Goal: Navigation & Orientation: Find specific page/section

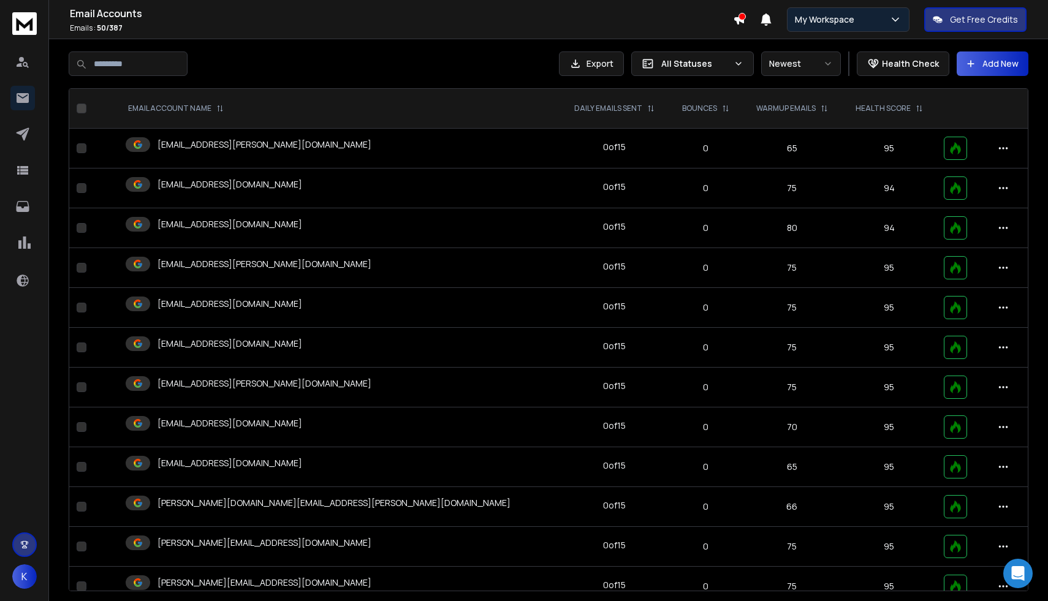
click at [862, 24] on div "My Workspace" at bounding box center [848, 19] width 107 height 12
click at [846, 25] on p "My Workspace" at bounding box center [827, 19] width 64 height 12
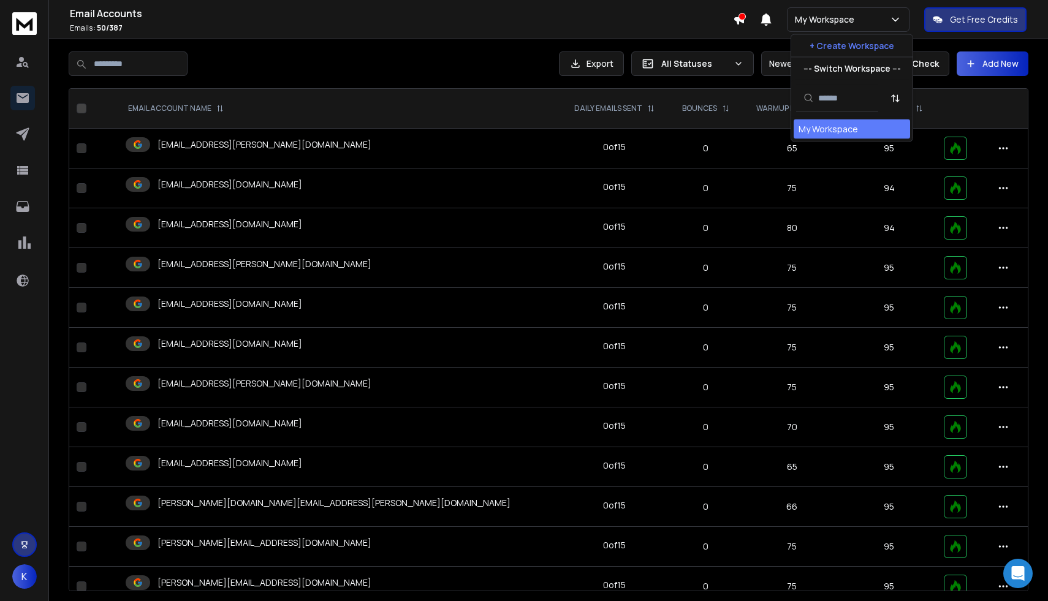
click at [6, 133] on div "K" at bounding box center [24, 300] width 49 height 601
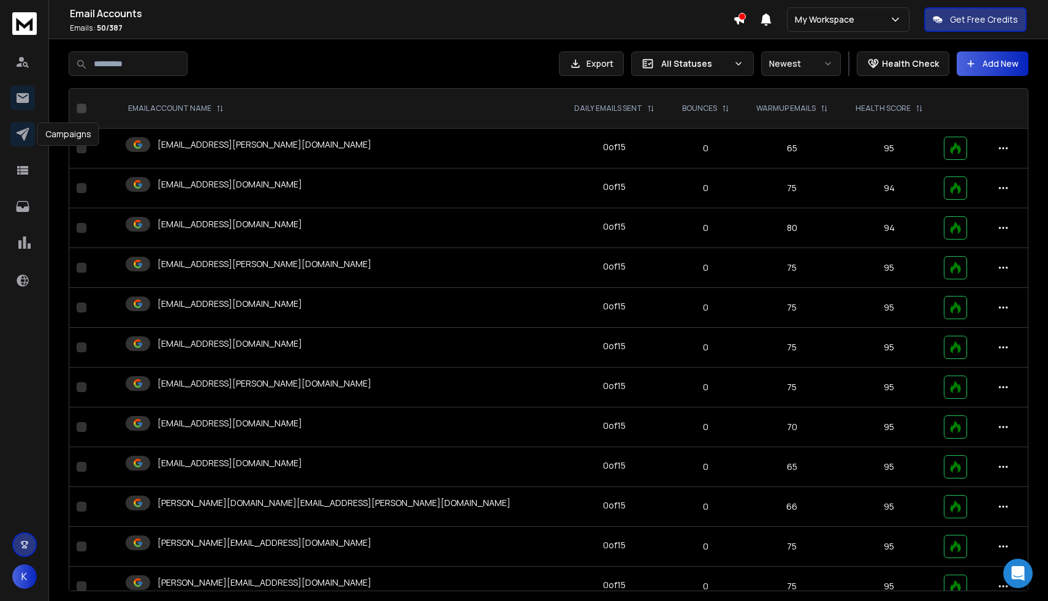
click at [13, 133] on link at bounding box center [22, 134] width 25 height 25
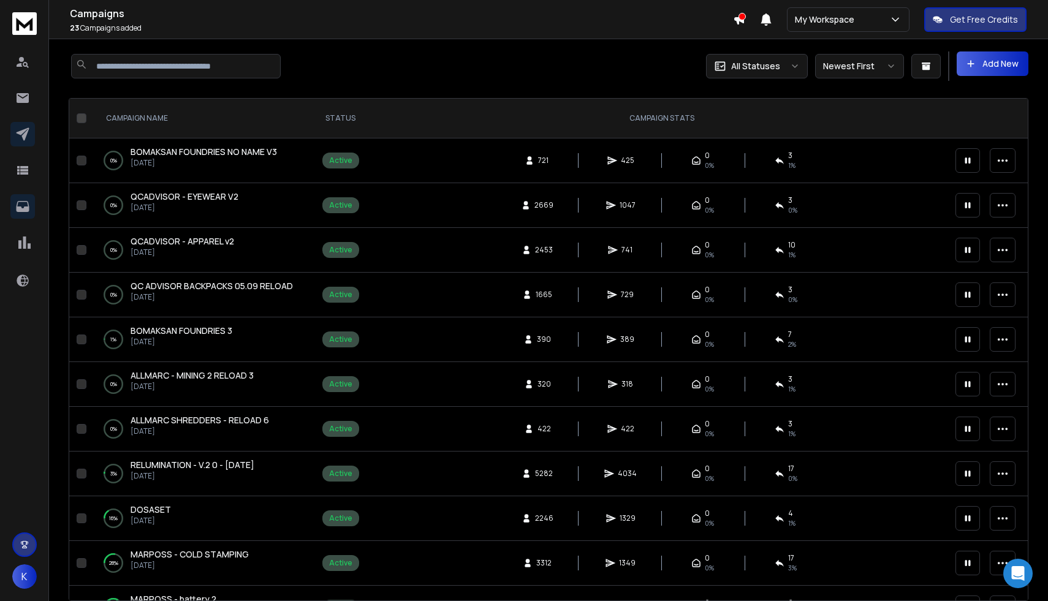
click at [23, 210] on icon at bounding box center [22, 206] width 13 height 11
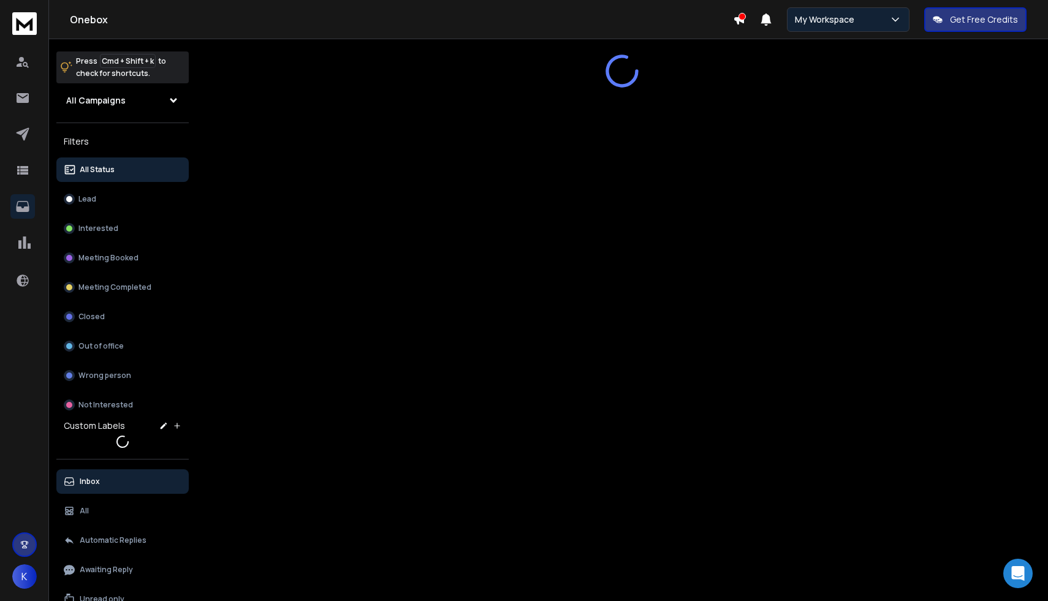
click at [858, 23] on p "My Workspace" at bounding box center [827, 19] width 64 height 12
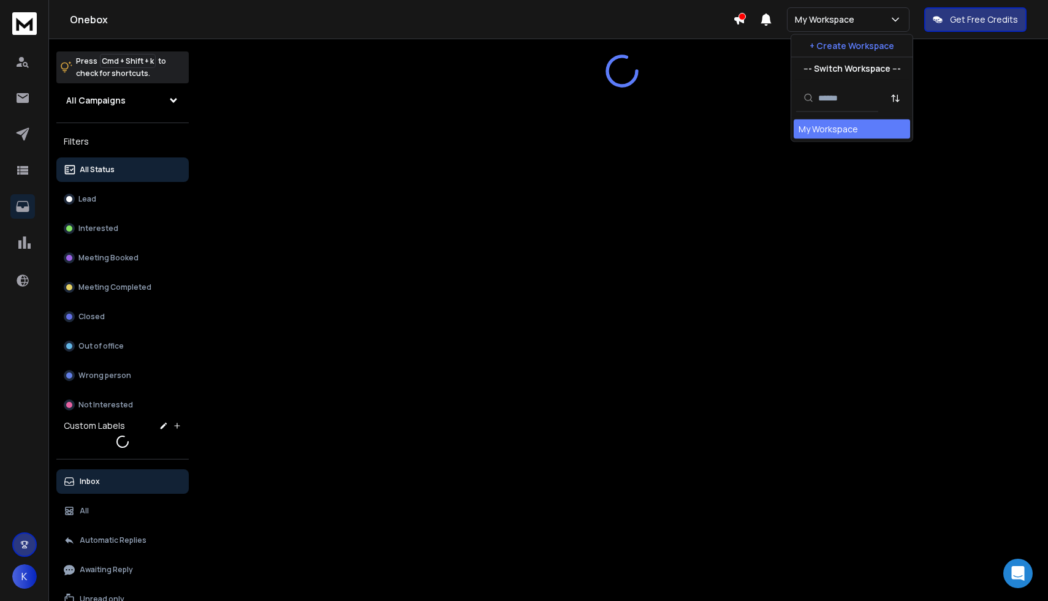
click at [619, 17] on h1 "Onebox" at bounding box center [401, 19] width 663 height 15
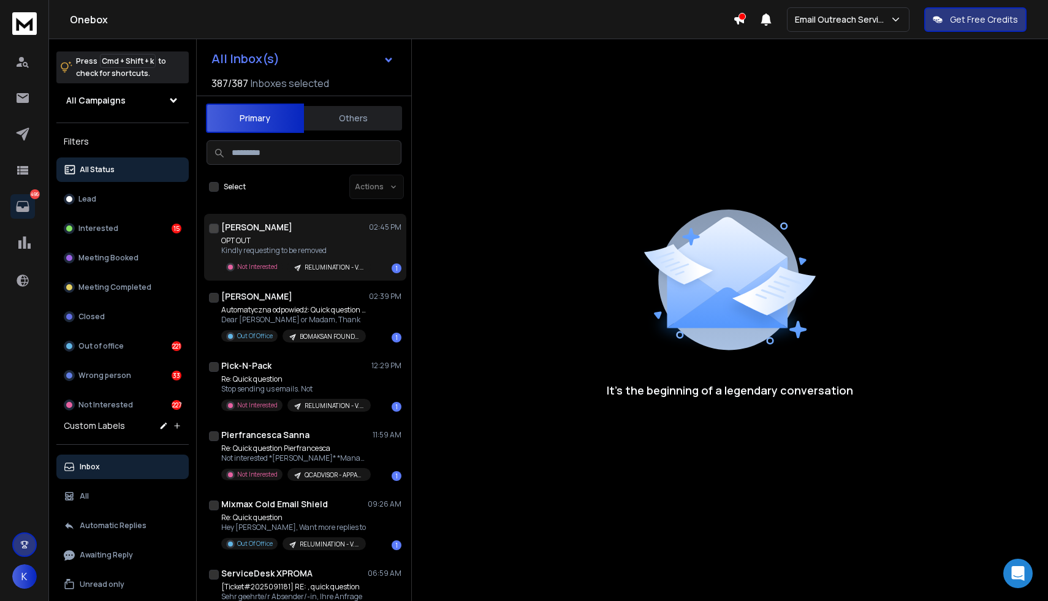
click at [327, 239] on p "OPT OUT" at bounding box center [294, 241] width 147 height 10
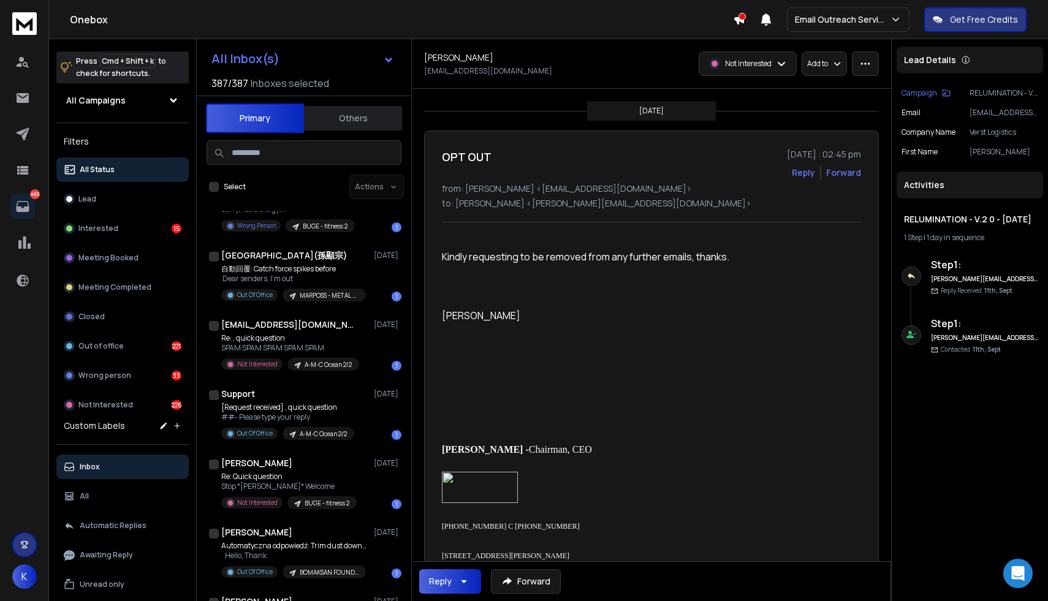
scroll to position [690, 0]
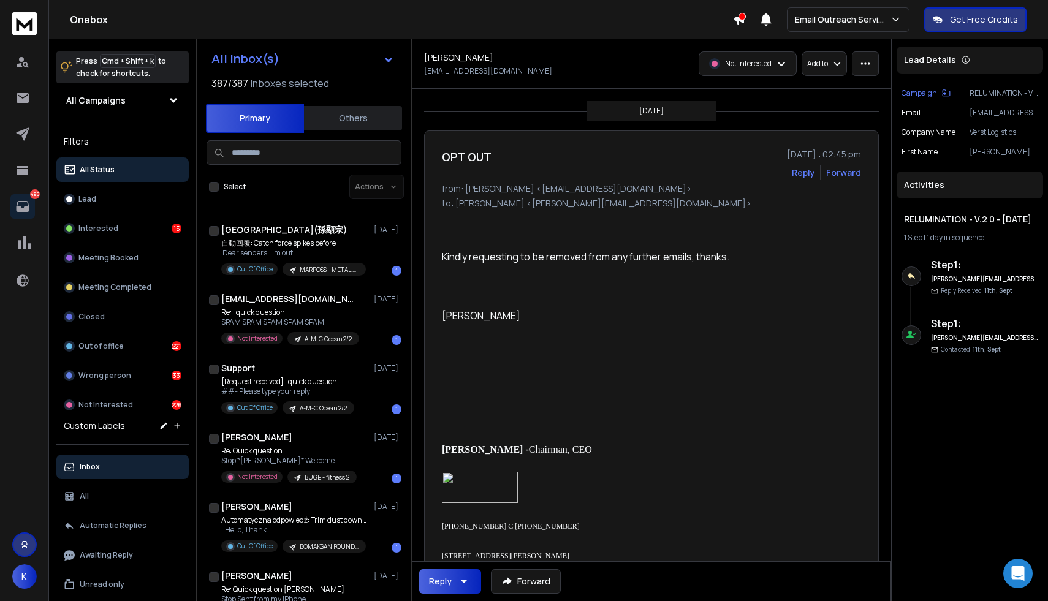
click at [351, 120] on button "Others" at bounding box center [353, 118] width 98 height 27
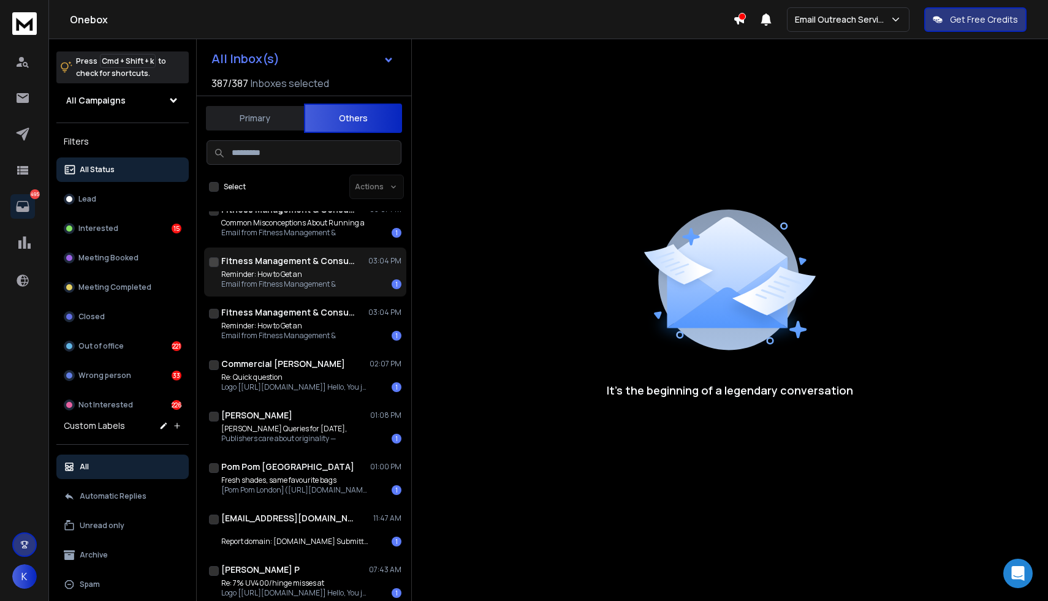
scroll to position [94, 0]
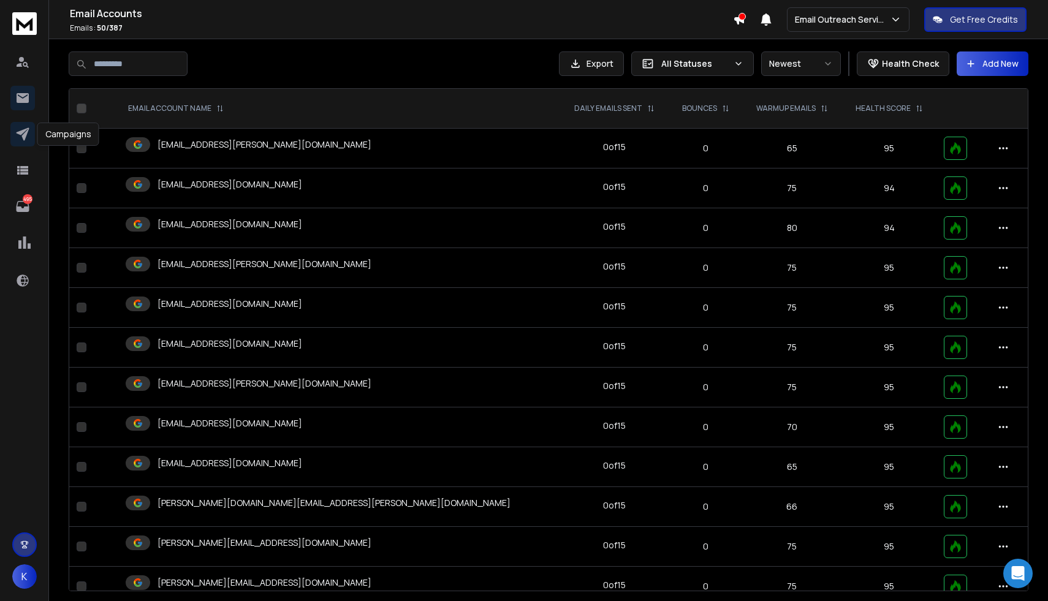
click at [22, 134] on icon at bounding box center [22, 134] width 15 height 15
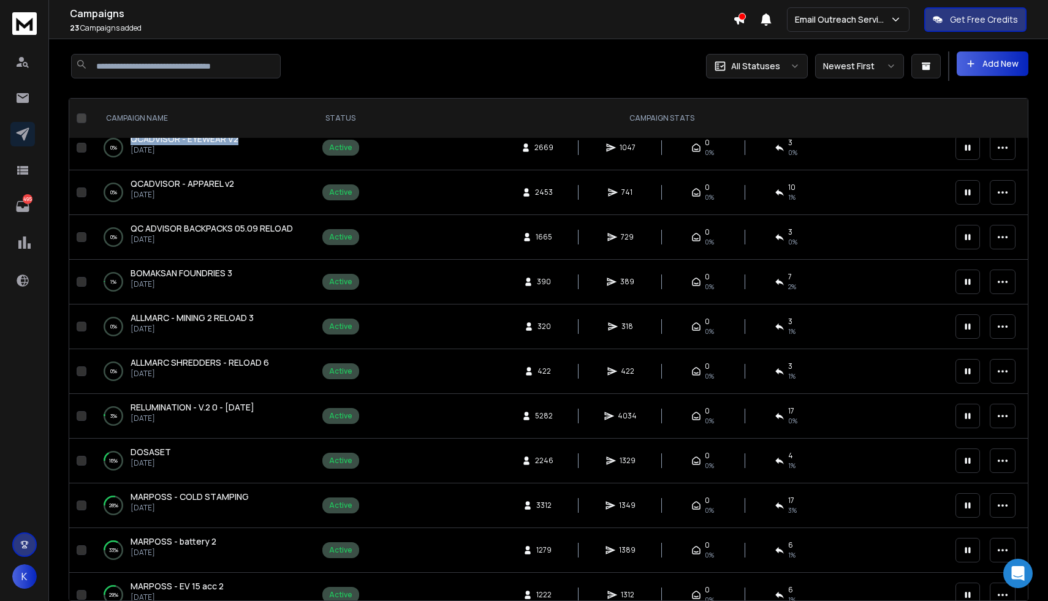
scroll to position [66, 0]
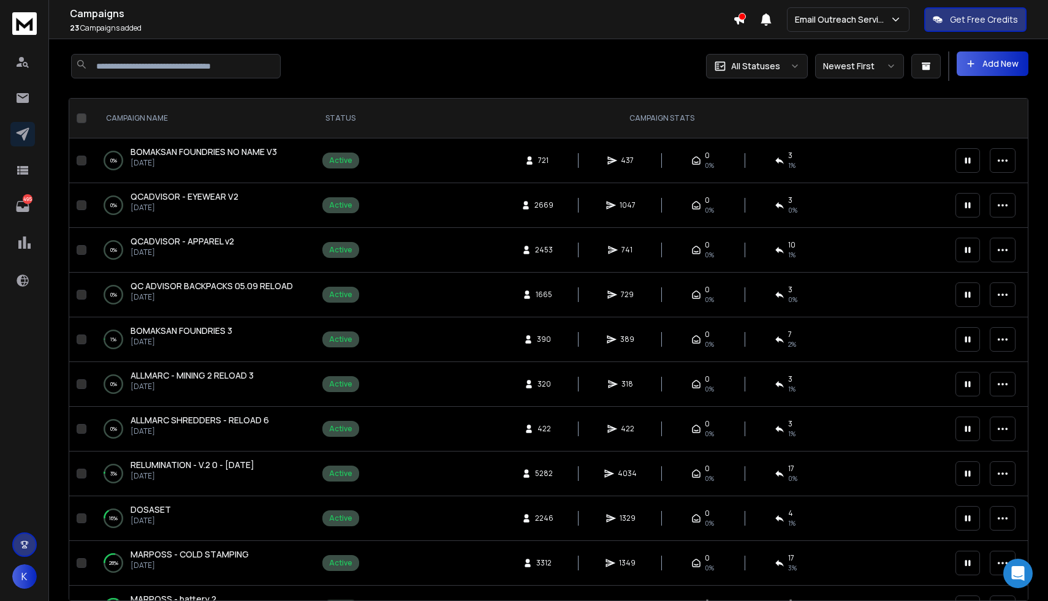
click at [212, 245] on span "QCADVISOR - APPAREL v2" at bounding box center [183, 241] width 104 height 12
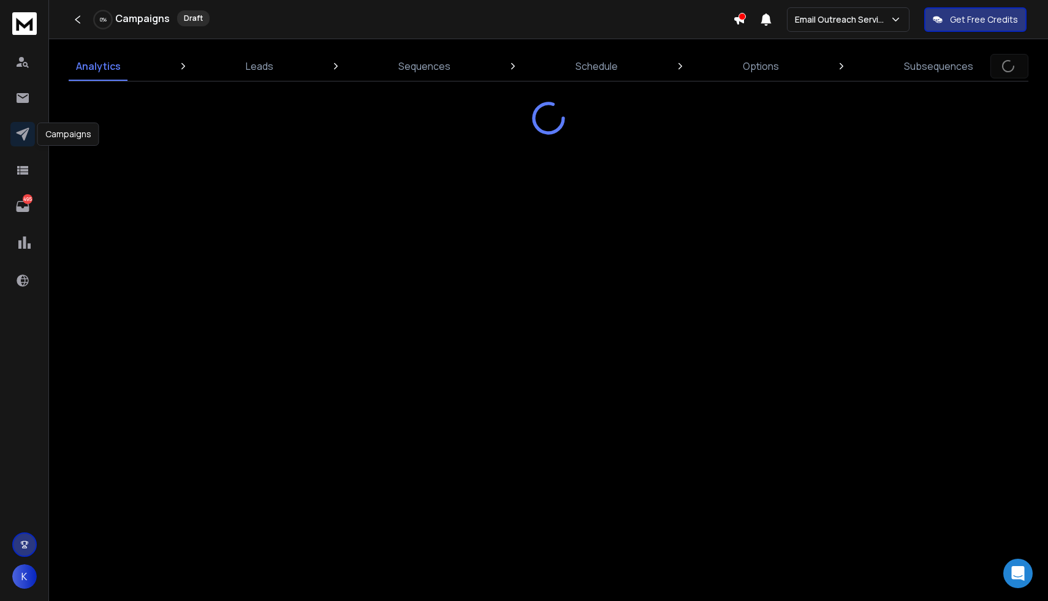
click at [23, 123] on link at bounding box center [22, 134] width 25 height 25
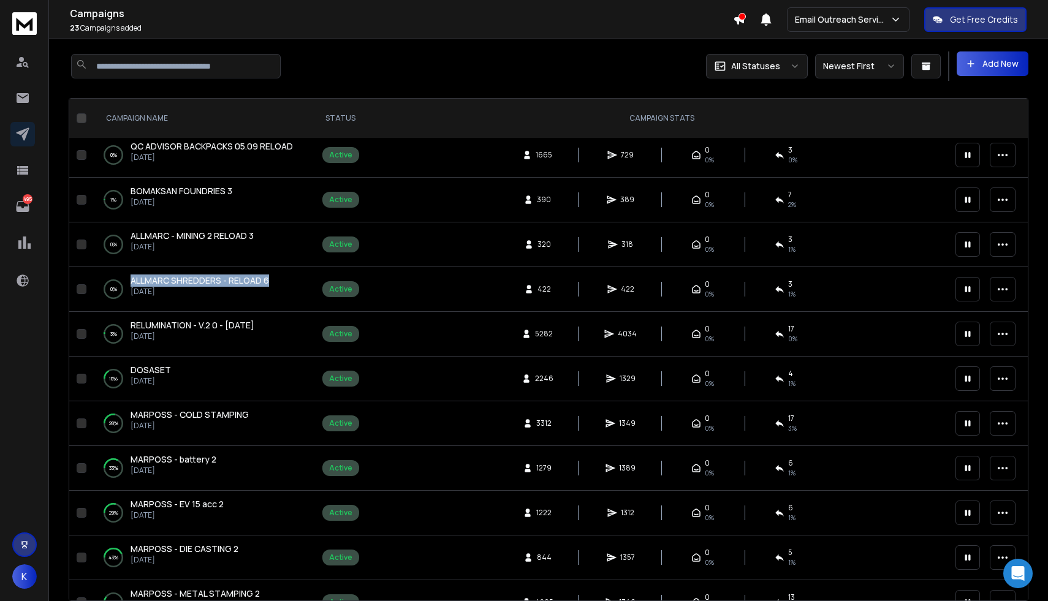
scroll to position [245, 0]
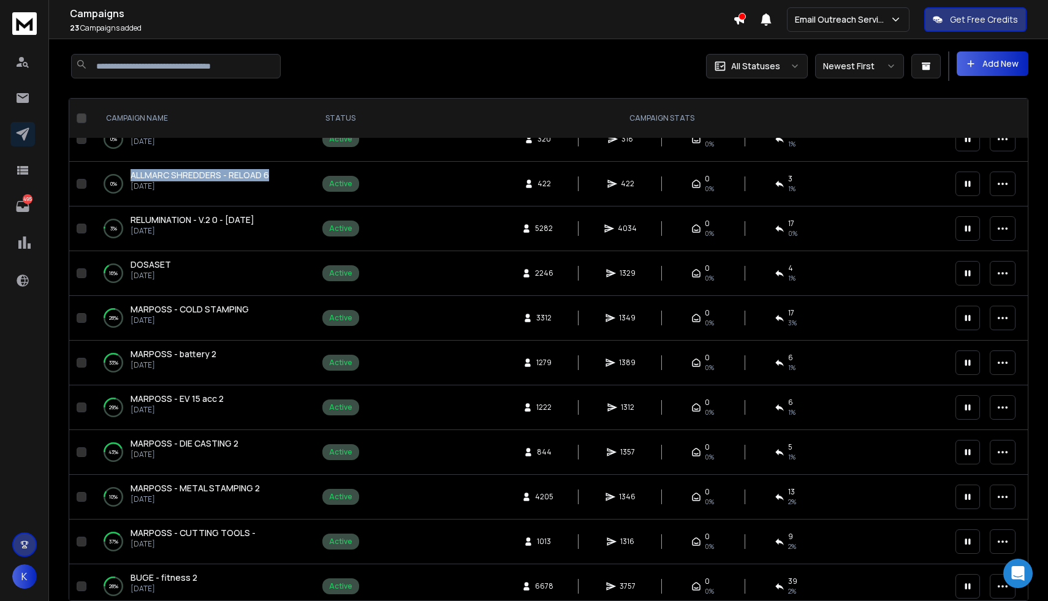
click at [175, 310] on span "MARPOSS - COLD STAMPING" at bounding box center [190, 310] width 118 height 12
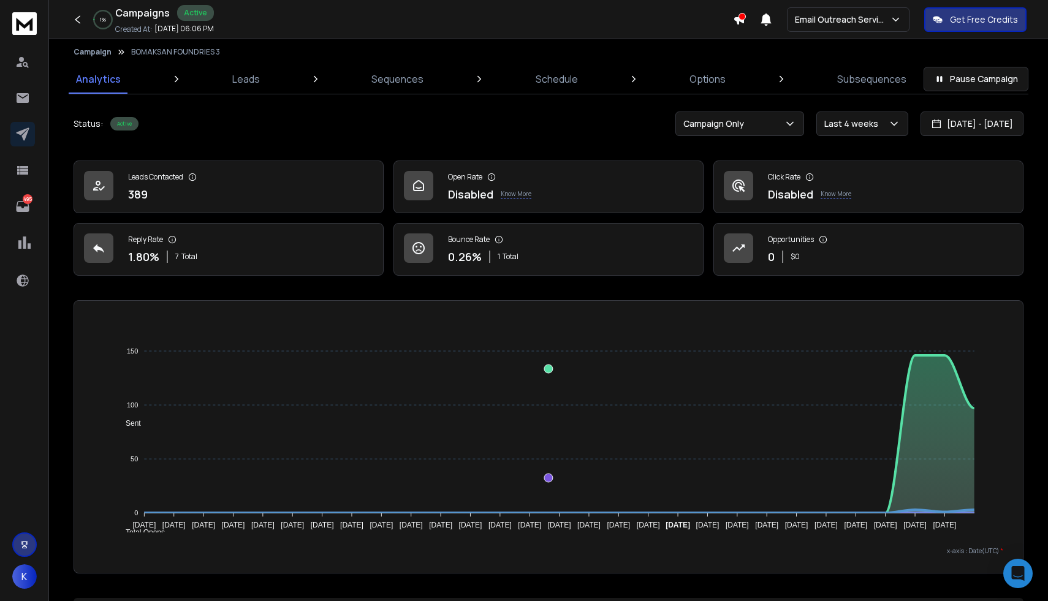
scroll to position [189, 0]
